Goal: Task Accomplishment & Management: Manage account settings

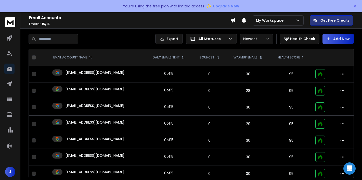
click at [294, 75] on td "95" at bounding box center [291, 74] width 42 height 17
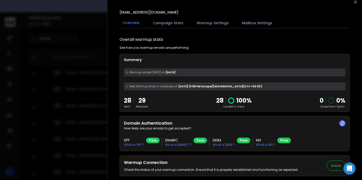
scroll to position [6, 0]
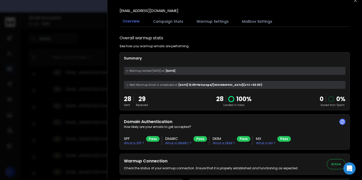
click at [172, 23] on button "Campaign Stats" at bounding box center [168, 21] width 36 height 11
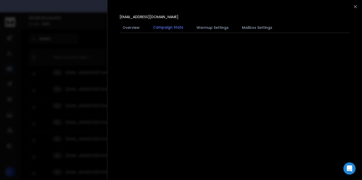
scroll to position [0, 0]
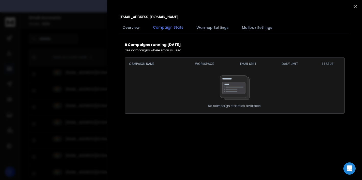
click at [215, 30] on button "Warmup Settings" at bounding box center [213, 27] width 38 height 11
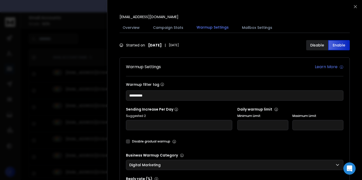
click at [134, 27] on button "Overview" at bounding box center [131, 27] width 23 height 11
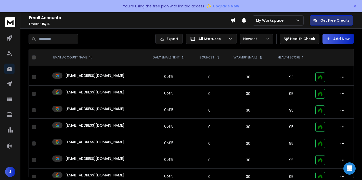
scroll to position [141, 0]
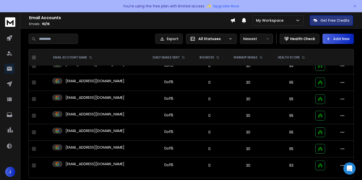
click at [219, 166] on p "0" at bounding box center [209, 165] width 27 height 5
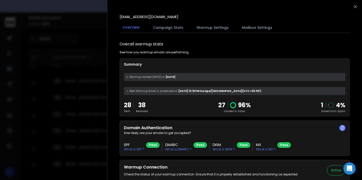
click at [170, 23] on button "Campaign Stats" at bounding box center [168, 27] width 36 height 11
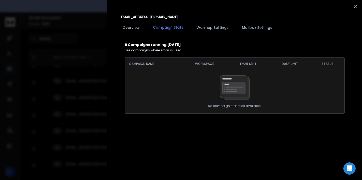
click at [202, 24] on button "Warmup Settings" at bounding box center [213, 27] width 38 height 11
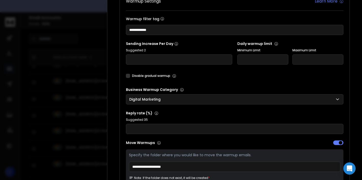
scroll to position [0, 0]
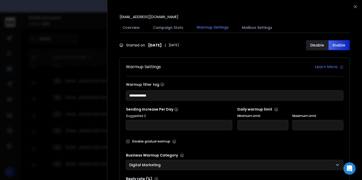
click at [242, 30] on button "Mailbox Settings" at bounding box center [257, 27] width 36 height 11
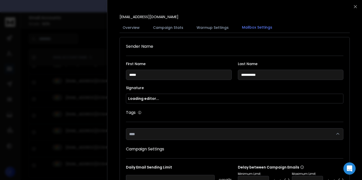
click at [126, 28] on button "Overview" at bounding box center [131, 27] width 23 height 11
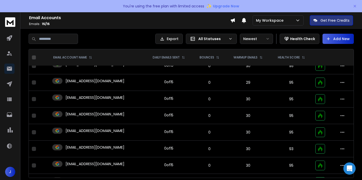
scroll to position [5, 0]
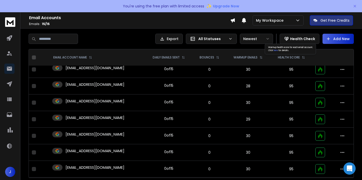
click at [278, 50] on link "here" at bounding box center [276, 50] width 4 height 3
